Goal: Navigation & Orientation: Find specific page/section

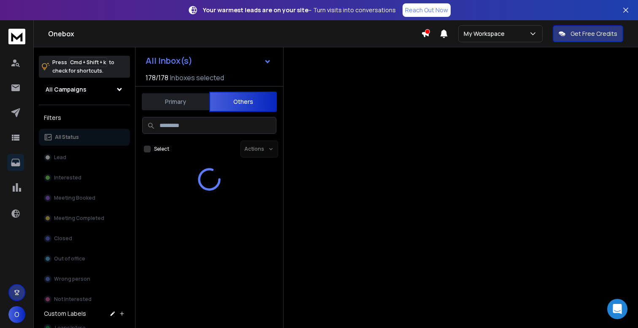
click at [192, 109] on button "Primary" at bounding box center [175, 101] width 67 height 19
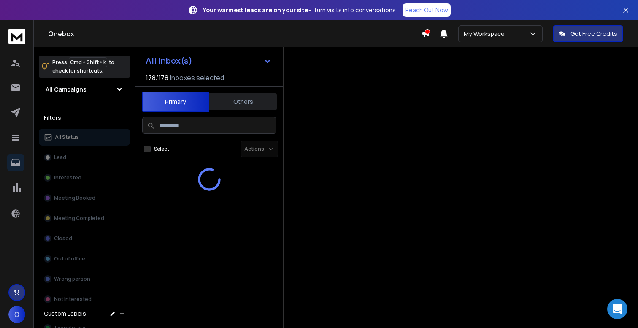
click at [192, 109] on button "Primary" at bounding box center [175, 102] width 67 height 20
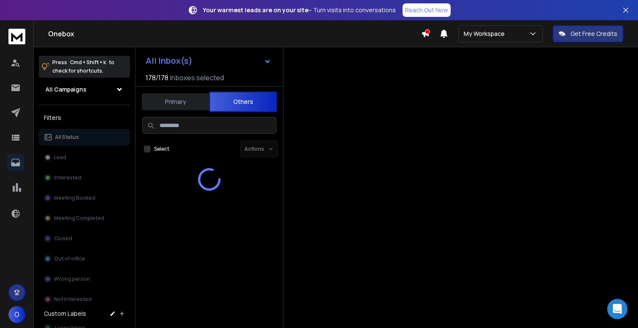
click at [226, 107] on button "Others" at bounding box center [242, 102] width 67 height 20
click at [224, 106] on button "Others" at bounding box center [242, 102] width 67 height 20
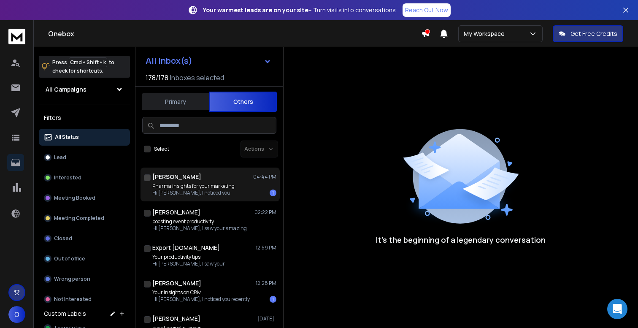
click at [220, 179] on div "[PERSON_NAME] 04:44 PM" at bounding box center [214, 176] width 124 height 8
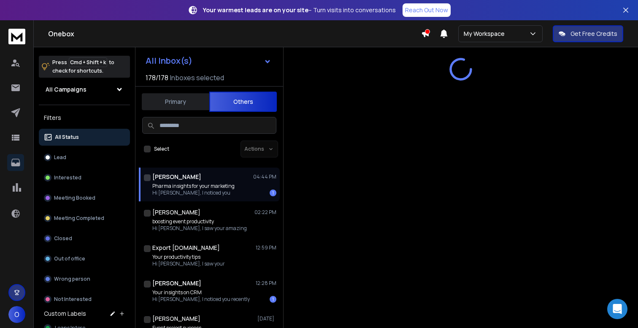
click at [220, 179] on div "[PERSON_NAME] 04:44 PM" at bounding box center [214, 176] width 124 height 8
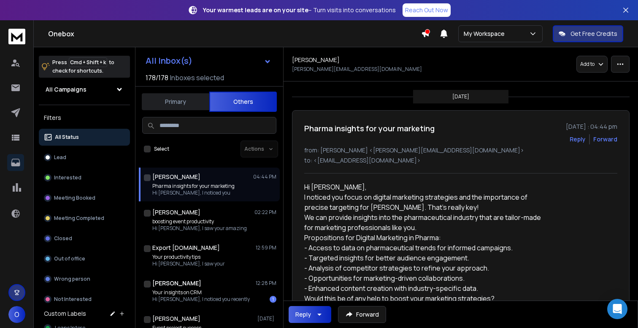
click at [183, 100] on button "Primary" at bounding box center [175, 101] width 67 height 19
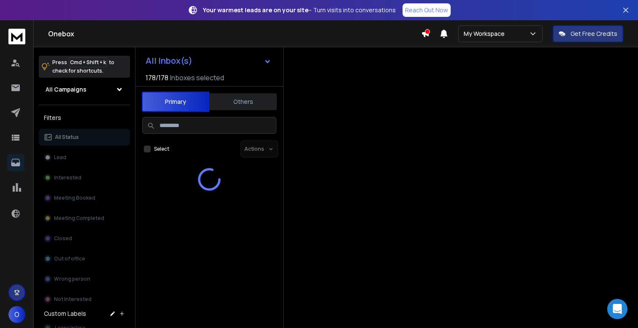
click at [183, 100] on button "Primary" at bounding box center [175, 102] width 67 height 20
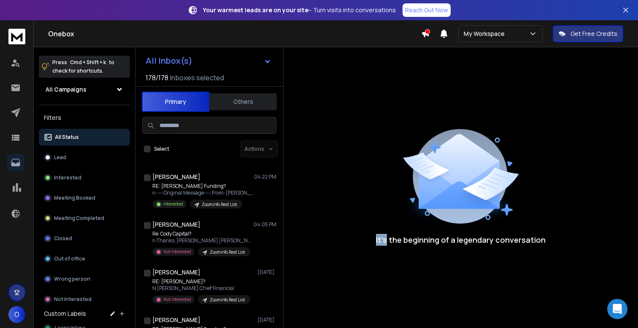
click at [286, 80] on div "It’s the beginning of a legendary conversation" at bounding box center [460, 186] width 354 height 278
click at [253, 97] on button "Others" at bounding box center [242, 101] width 67 height 19
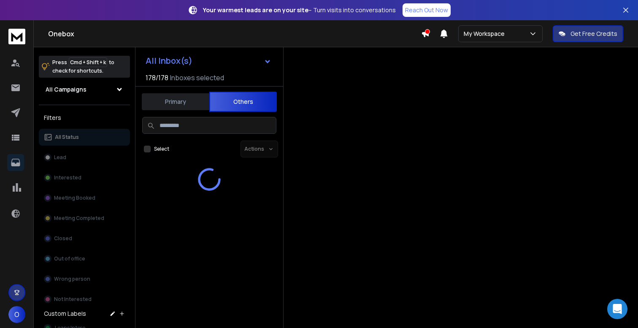
drag, startPoint x: 253, startPoint y: 97, endPoint x: 179, endPoint y: 104, distance: 74.9
click at [245, 97] on button "Others" at bounding box center [242, 102] width 67 height 20
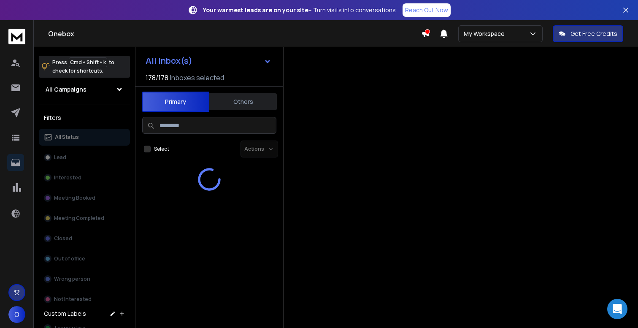
click at [161, 105] on button "Primary" at bounding box center [175, 102] width 67 height 20
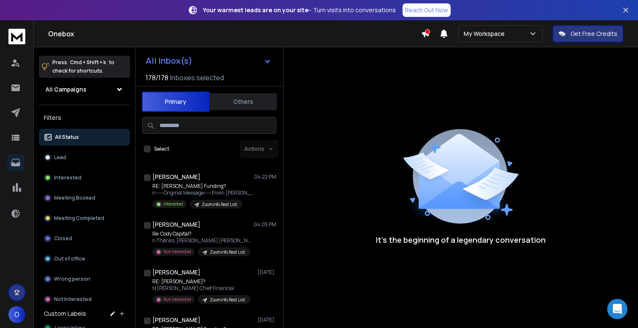
click at [227, 93] on button "Others" at bounding box center [242, 101] width 67 height 19
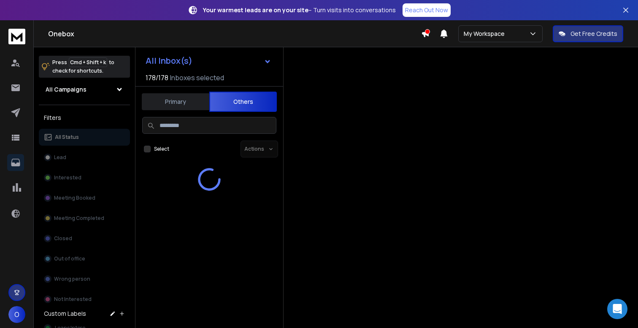
click at [227, 94] on button "Others" at bounding box center [242, 102] width 67 height 20
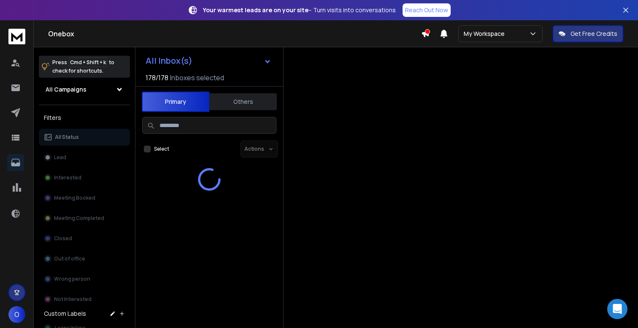
click at [200, 98] on button "Primary" at bounding box center [175, 102] width 67 height 20
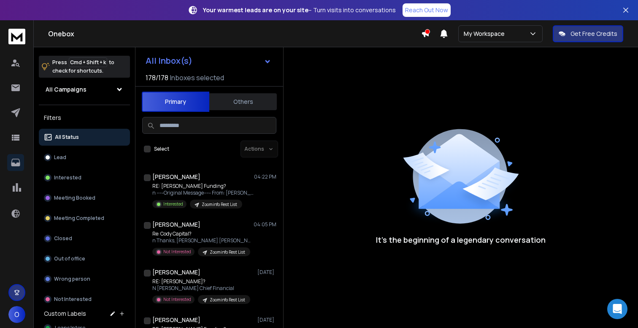
click at [214, 104] on button "Others" at bounding box center [242, 101] width 67 height 19
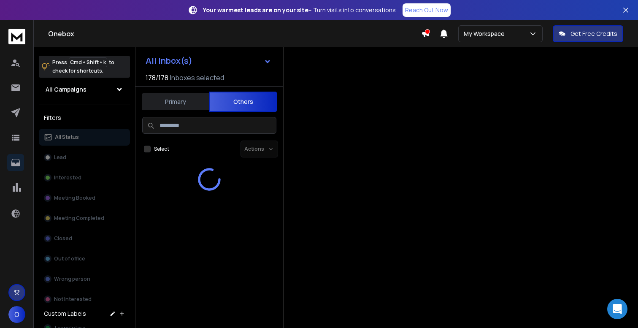
click at [218, 99] on button "Others" at bounding box center [242, 102] width 67 height 20
click at [171, 105] on button "Primary" at bounding box center [175, 101] width 67 height 19
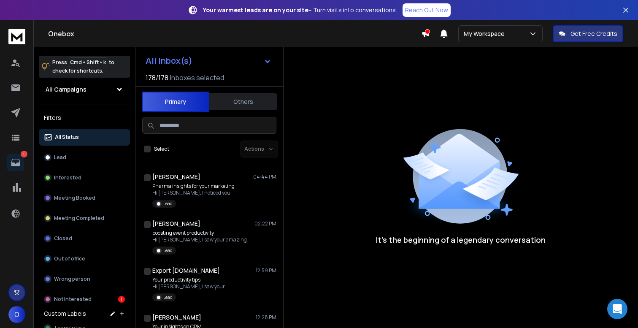
click at [171, 105] on button "Primary" at bounding box center [175, 102] width 67 height 20
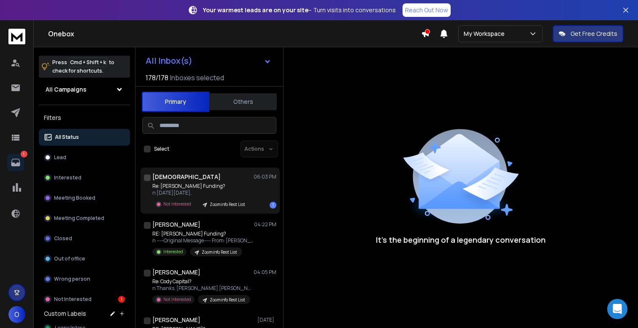
click at [248, 202] on div "Zoominfo Rest List" at bounding box center [224, 203] width 52 height 9
